Goal: Task Accomplishment & Management: Use online tool/utility

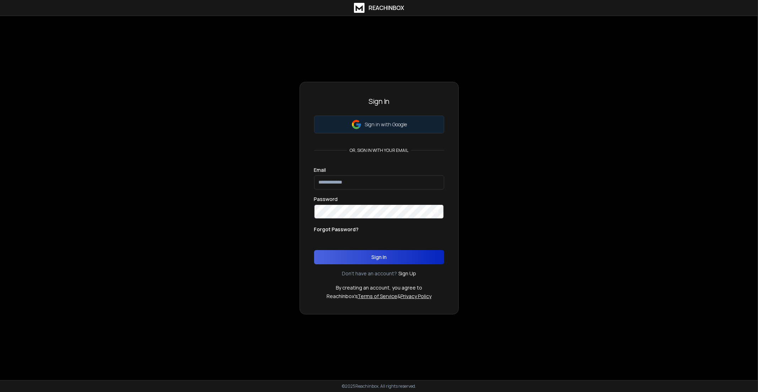
click at [372, 122] on p "Sign in with Google" at bounding box center [386, 124] width 42 height 7
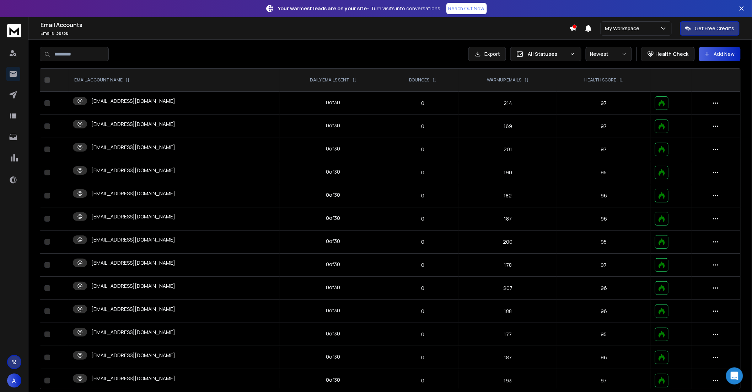
click at [397, 47] on button "Later" at bounding box center [399, 46] width 32 height 18
click at [13, 139] on icon at bounding box center [12, 137] width 7 height 6
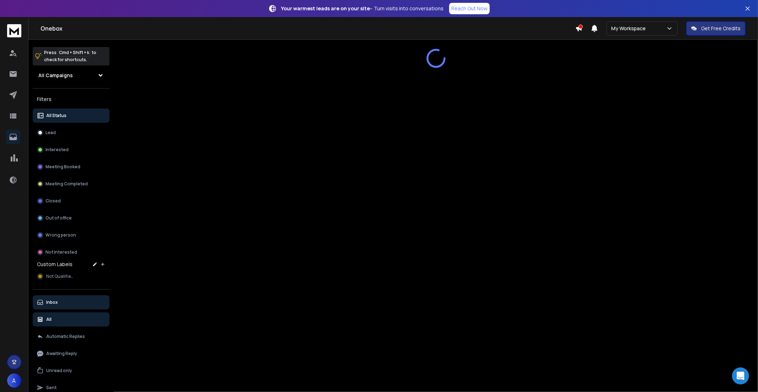
click at [73, 315] on button "All" at bounding box center [71, 319] width 77 height 14
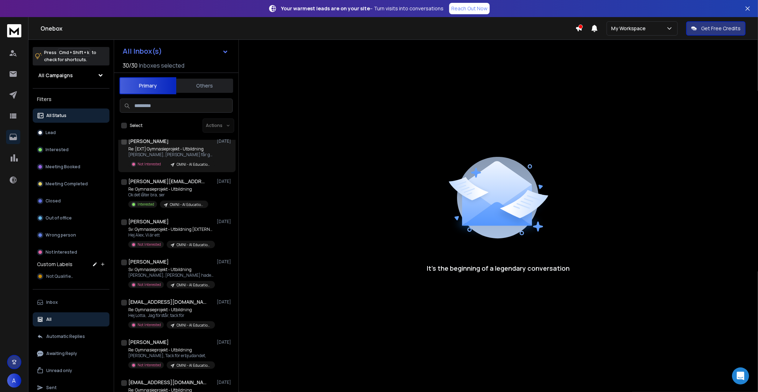
scroll to position [379, 0]
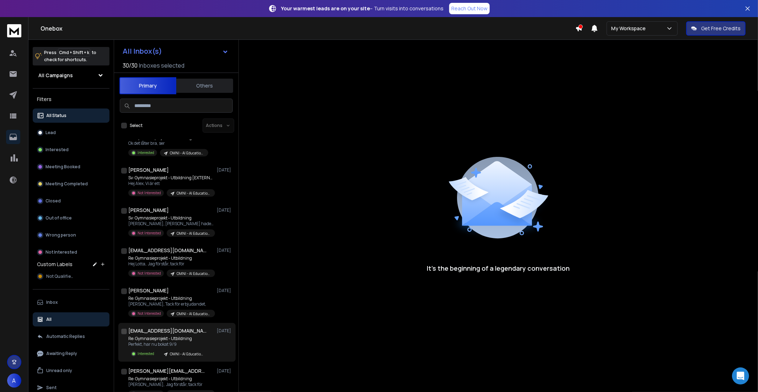
click at [188, 336] on p "Re: Gymnasieprojekt - Utbildning" at bounding box center [168, 339] width 80 height 6
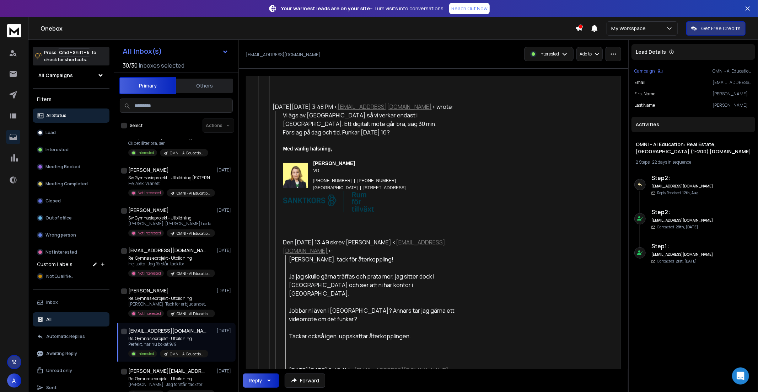
scroll to position [648, 0]
